Goal: Check status

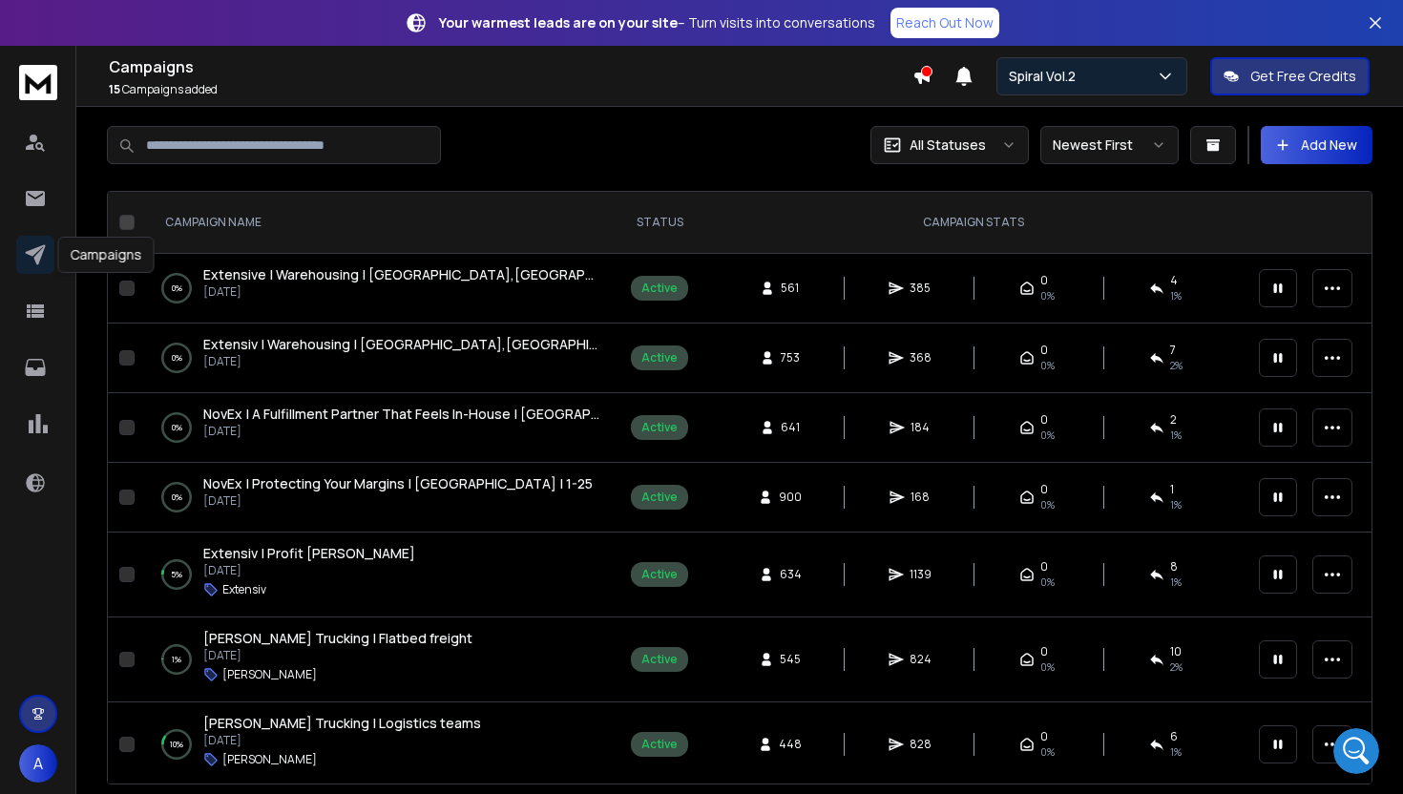
click at [1083, 71] on p "Spiral Vol.2" at bounding box center [1046, 76] width 74 height 19
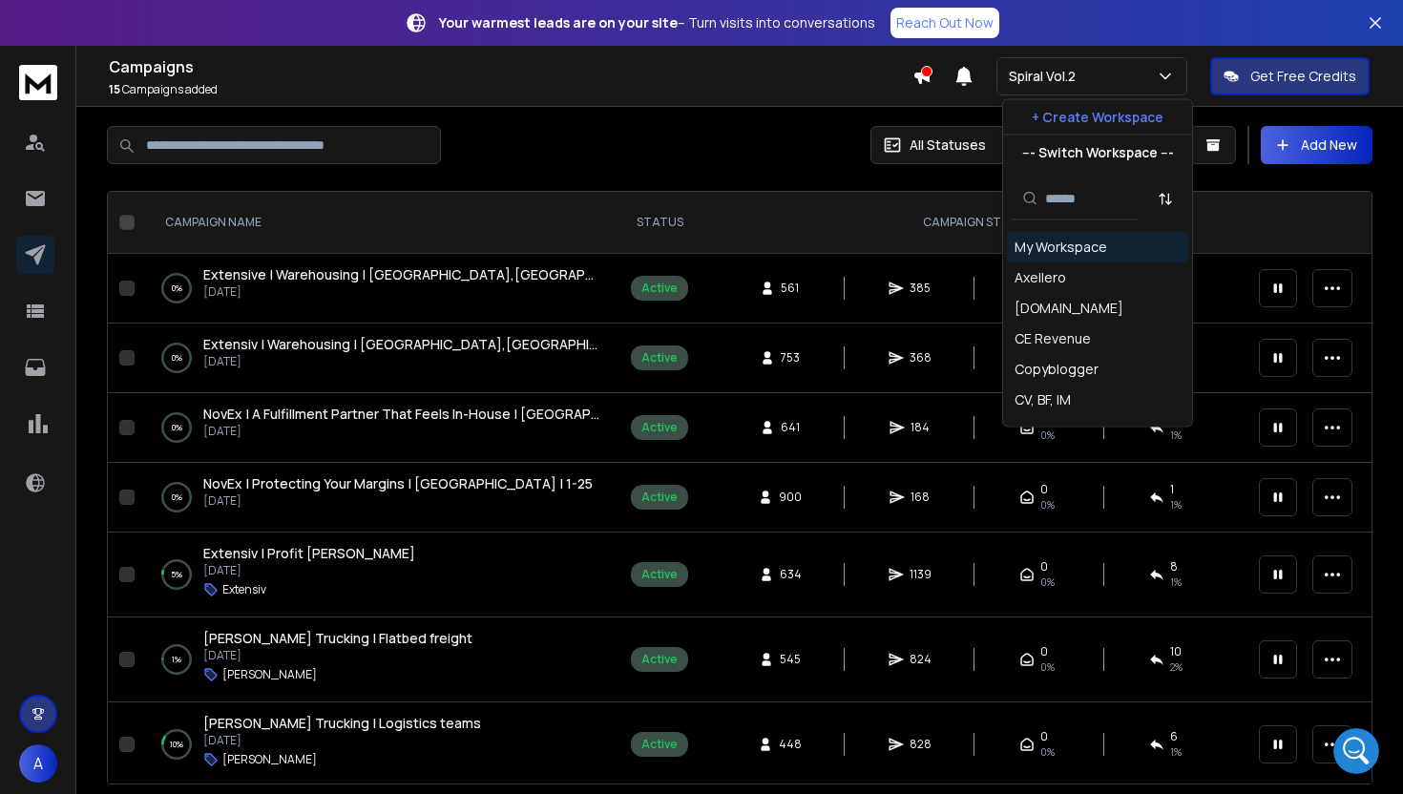
click at [1048, 199] on input "text" at bounding box center [1086, 199] width 82 height 42
click at [1080, 262] on div "Cynethiq" at bounding box center [1097, 254] width 181 height 31
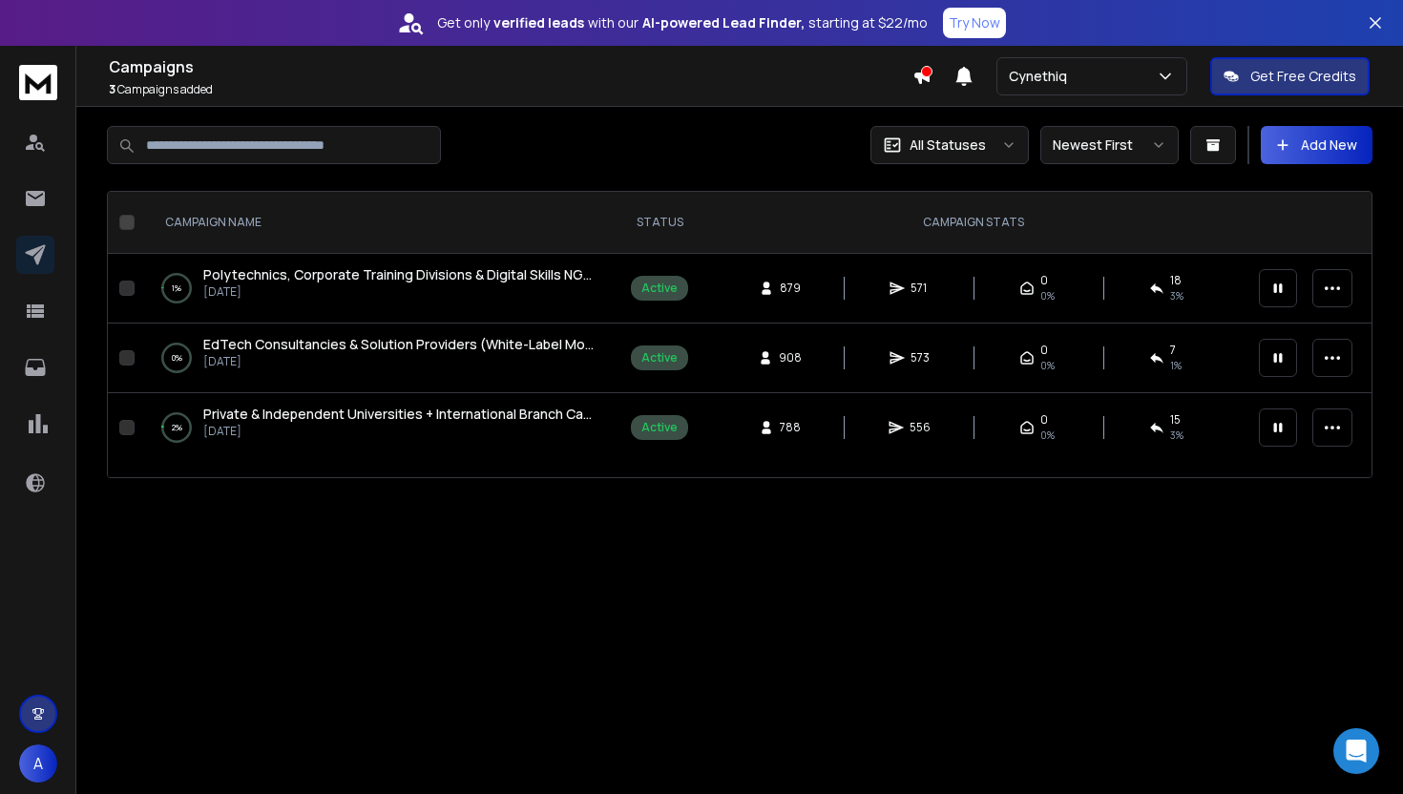
click at [335, 427] on p "[DATE]" at bounding box center [401, 431] width 397 height 15
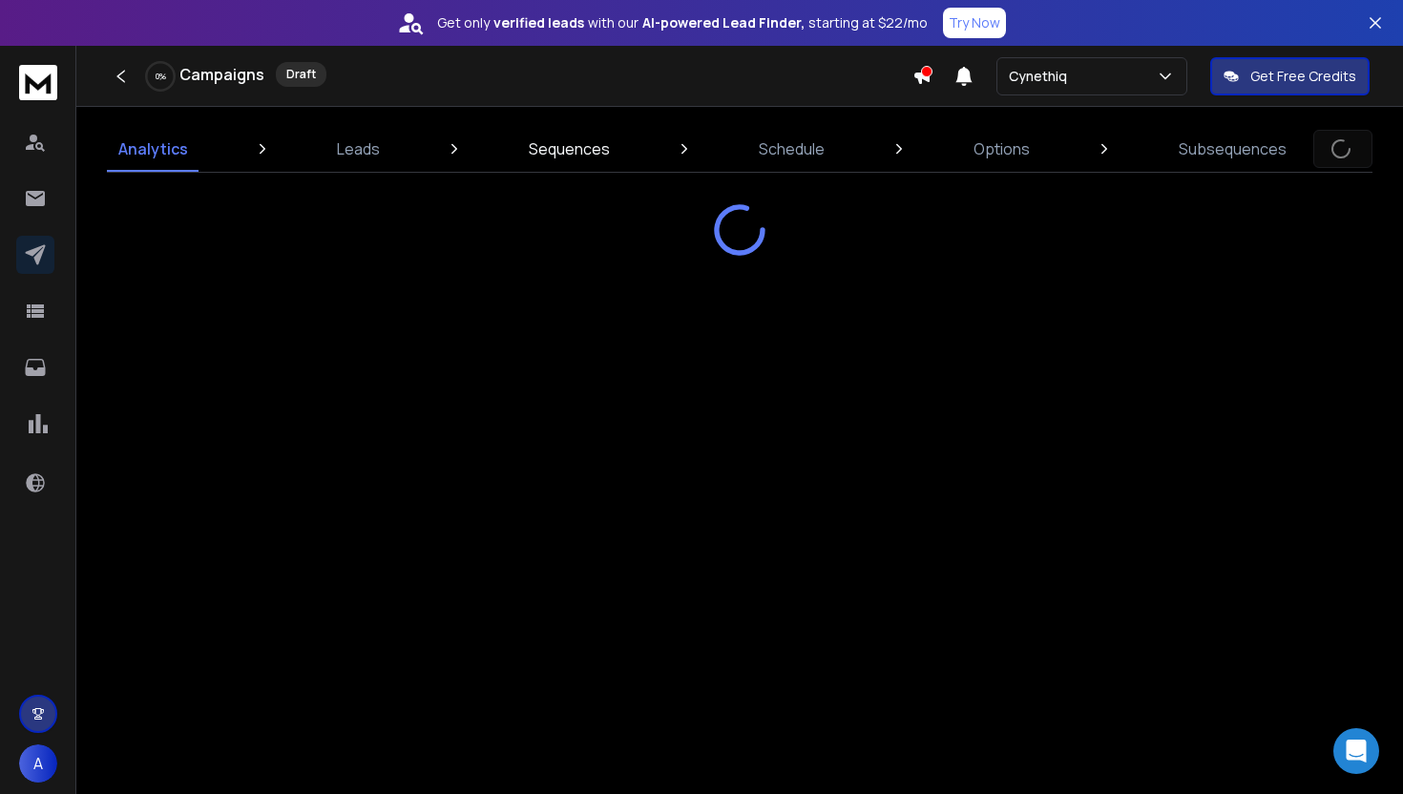
click at [578, 143] on p "Sequences" at bounding box center [569, 148] width 81 height 23
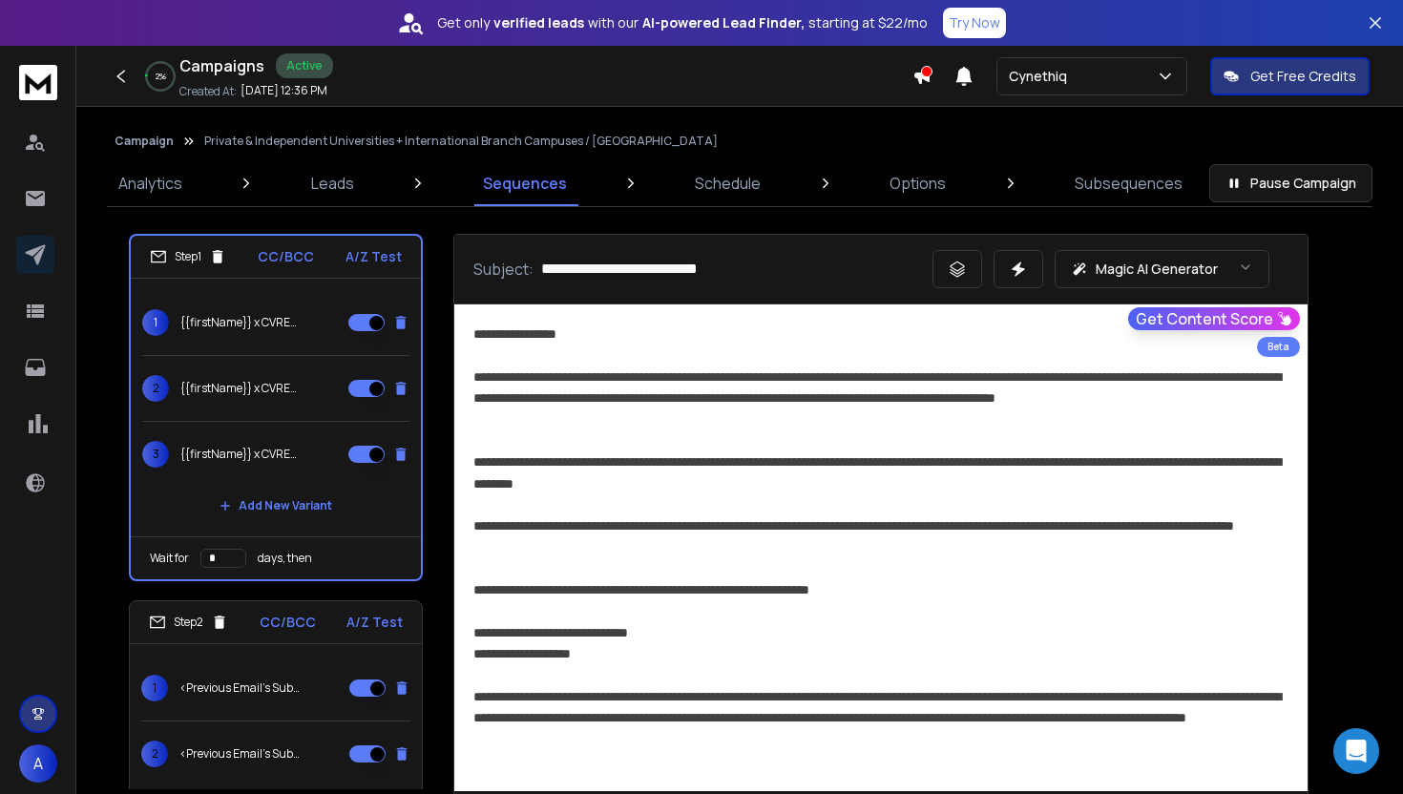
drag, startPoint x: 746, startPoint y: 262, endPoint x: 542, endPoint y: 268, distance: 204.3
click at [542, 268] on input "**********" at bounding box center [727, 269] width 372 height 23
